Goal: Task Accomplishment & Management: Manage account settings

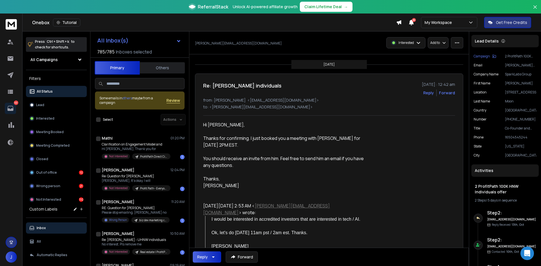
scroll to position [56, 0]
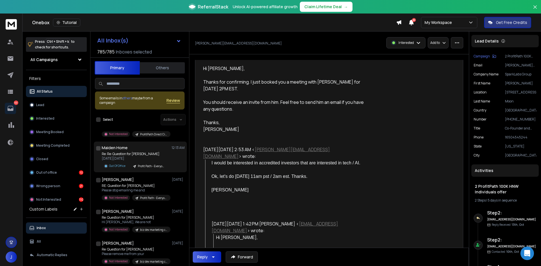
click at [160, 159] on p "[DATE][DATE]" at bounding box center [135, 158] width 66 height 5
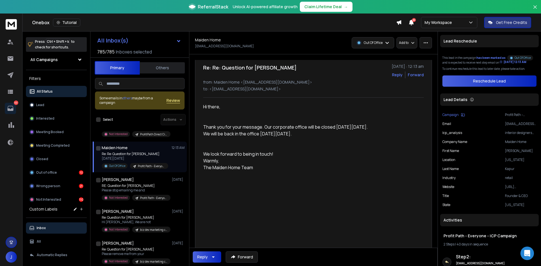
scroll to position [0, 0]
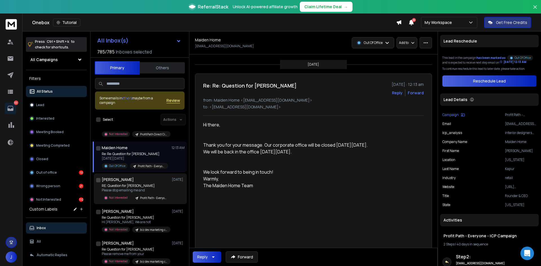
click at [143, 187] on p "RE: Question for [PERSON_NAME]" at bounding box center [136, 186] width 68 height 5
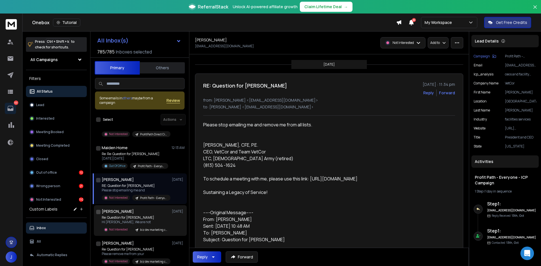
click at [142, 217] on p "Re: Question for [PERSON_NAME]" at bounding box center [136, 218] width 68 height 5
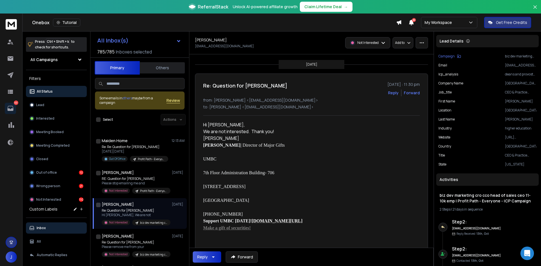
scroll to position [592, 0]
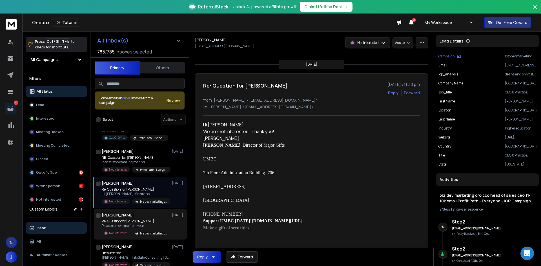
click at [151, 215] on div "[PERSON_NAME] [DATE]" at bounding box center [143, 215] width 83 height 6
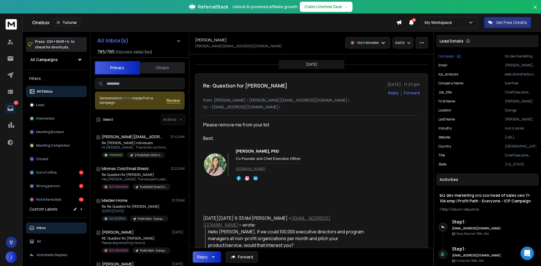
scroll to position [507, 0]
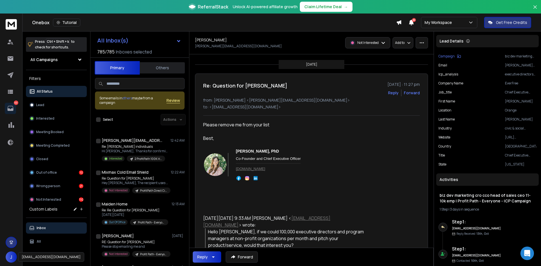
click at [15, 255] on span "J" at bounding box center [11, 257] width 11 height 11
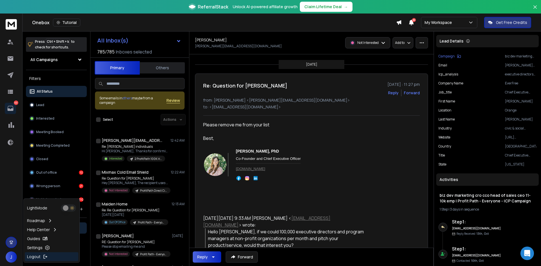
click at [49, 258] on div "Logout" at bounding box center [52, 256] width 54 height 9
